Goal: Task Accomplishment & Management: Manage account settings

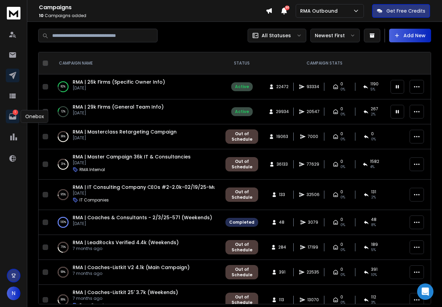
click at [13, 118] on icon at bounding box center [12, 116] width 7 height 6
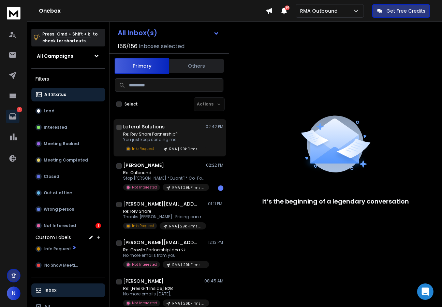
click at [167, 142] on div "Re: Rev Share Partnership? You just keep sending me Info Request RMA | 29k Firm…" at bounding box center [164, 141] width 83 height 21
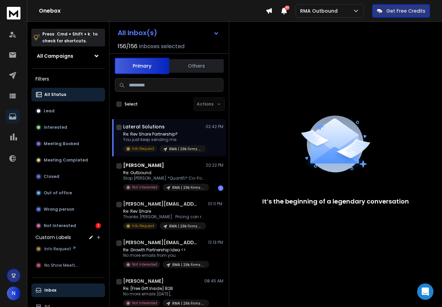
click at [191, 152] on div "RMA | 29k Firms (General Team Info)" at bounding box center [183, 148] width 46 height 7
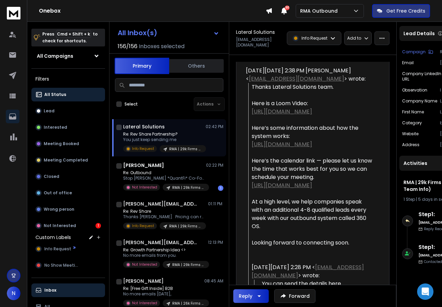
scroll to position [283, 0]
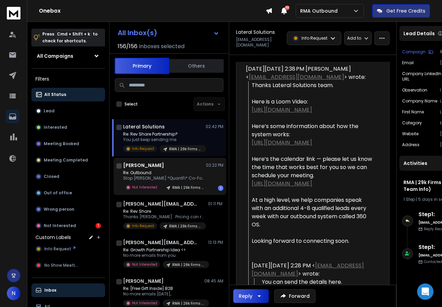
click at [206, 180] on div "Re: Outbound Stop Christian Sanford *QuantFi* Co-Founder Not Interested RMA | 2…" at bounding box center [166, 180] width 86 height 21
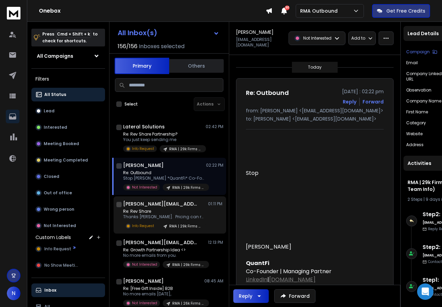
click at [209, 214] on div "Re: Rev Share Thanks David. Pricing can range depending Info Request RMA | 29k …" at bounding box center [173, 218] width 100 height 21
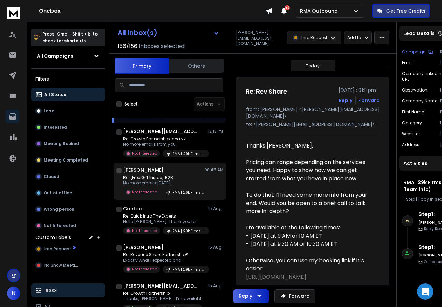
scroll to position [156, 0]
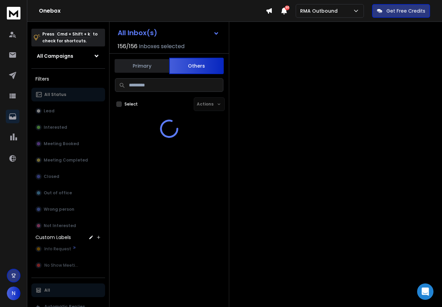
click at [206, 64] on button "Others" at bounding box center [196, 66] width 55 height 16
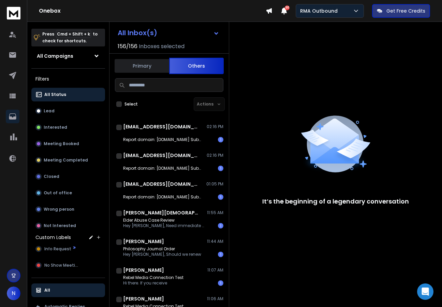
click at [328, 13] on p "RMA Outbound" at bounding box center [320, 11] width 40 height 7
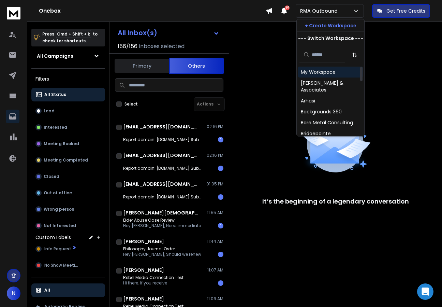
click at [319, 71] on div "My Workspace" at bounding box center [318, 72] width 35 height 7
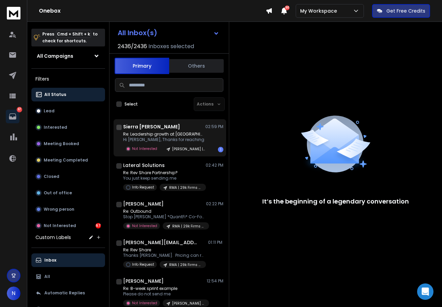
click at [184, 122] on div "Sierra [PERSON_NAME] 02:59 PM Re: Leadership growth at [GEOGRAPHIC_DATA] Hi [PE…" at bounding box center [170, 137] width 113 height 37
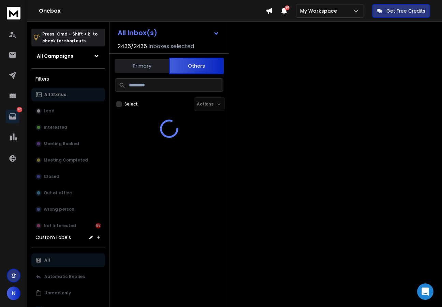
click at [197, 70] on button "Others" at bounding box center [196, 66] width 55 height 16
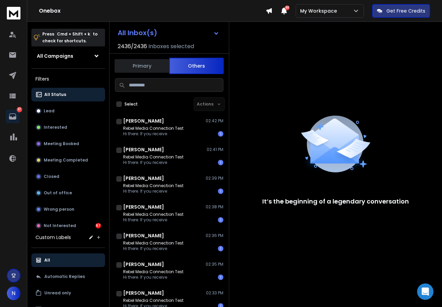
scroll to position [297, 0]
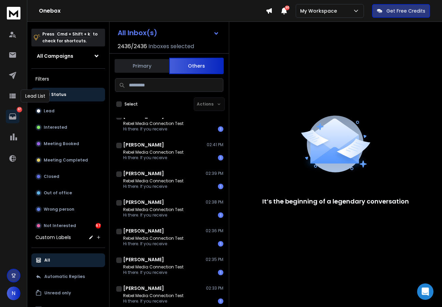
click at [5, 76] on div "67 N" at bounding box center [13, 153] width 27 height 307
click at [141, 68] on button "Primary" at bounding box center [142, 65] width 55 height 15
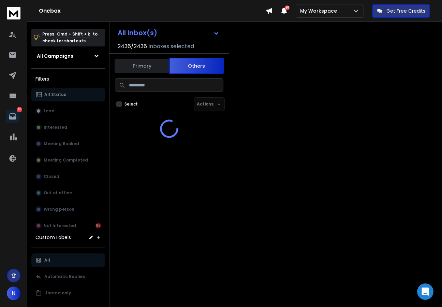
click at [189, 63] on button "Others" at bounding box center [196, 66] width 55 height 16
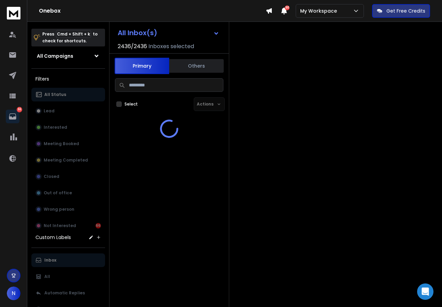
click at [135, 68] on button "Primary" at bounding box center [142, 66] width 55 height 16
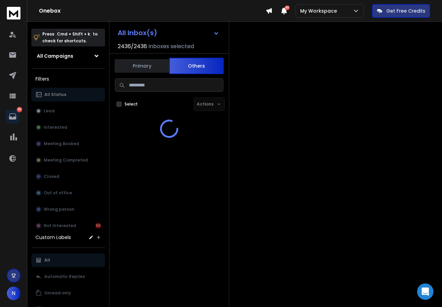
click at [181, 69] on button "Others" at bounding box center [196, 66] width 55 height 16
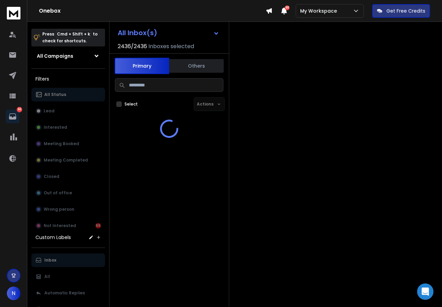
click at [142, 69] on button "Primary" at bounding box center [142, 66] width 55 height 16
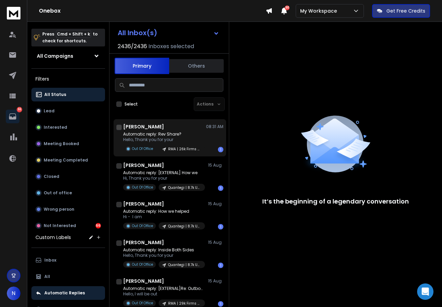
click at [183, 148] on p "RMA | 26k Firms (Specific Owner Info)" at bounding box center [184, 148] width 33 height 5
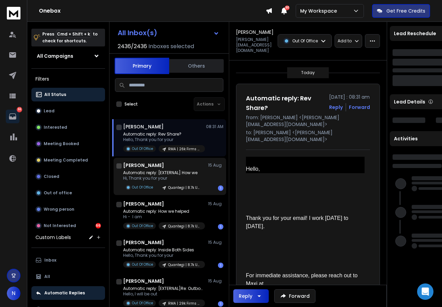
click at [180, 169] on div "[PERSON_NAME] [DATE] Automatic reply: [EXTERNAL] How we Hi, Thank you for your …" at bounding box center [173, 176] width 100 height 29
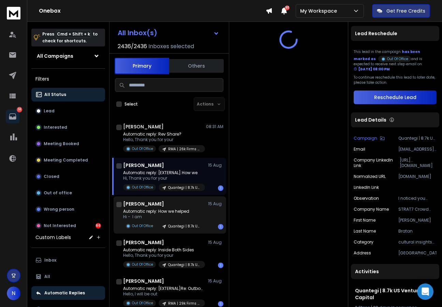
click at [179, 206] on div "[PERSON_NAME] [DATE]" at bounding box center [173, 203] width 100 height 7
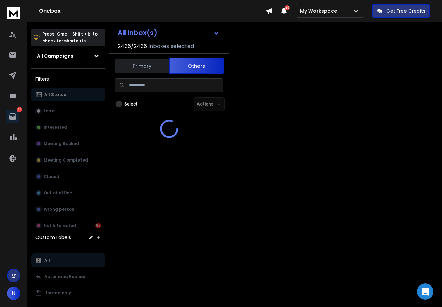
click at [194, 60] on button "Others" at bounding box center [196, 66] width 55 height 16
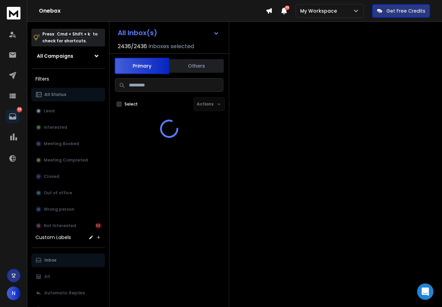
click at [159, 62] on button "Primary" at bounding box center [142, 66] width 55 height 16
